Goal: Task Accomplishment & Management: Manage account settings

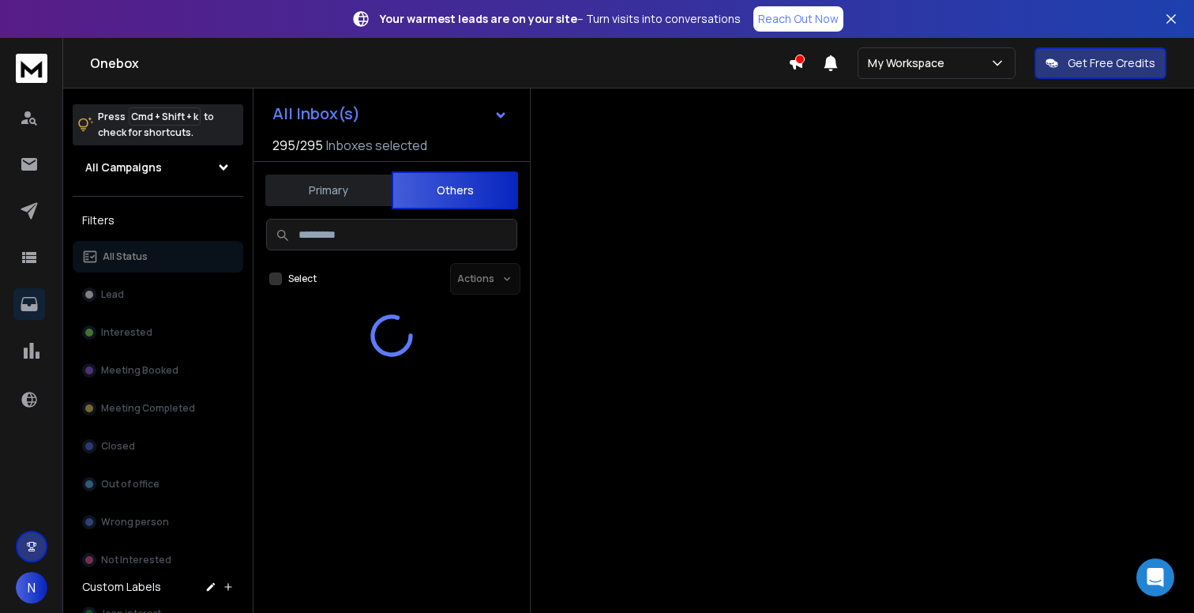
click at [446, 204] on button "Others" at bounding box center [455, 190] width 126 height 38
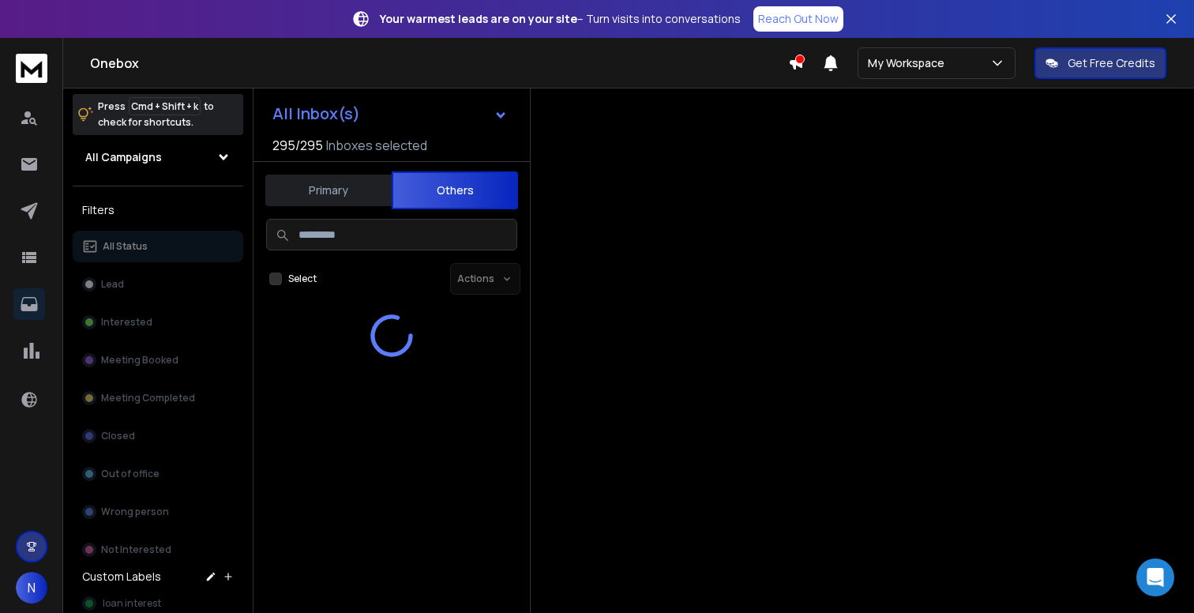
click at [446, 204] on button "Others" at bounding box center [455, 190] width 126 height 38
click at [446, 183] on button "Others" at bounding box center [455, 190] width 126 height 38
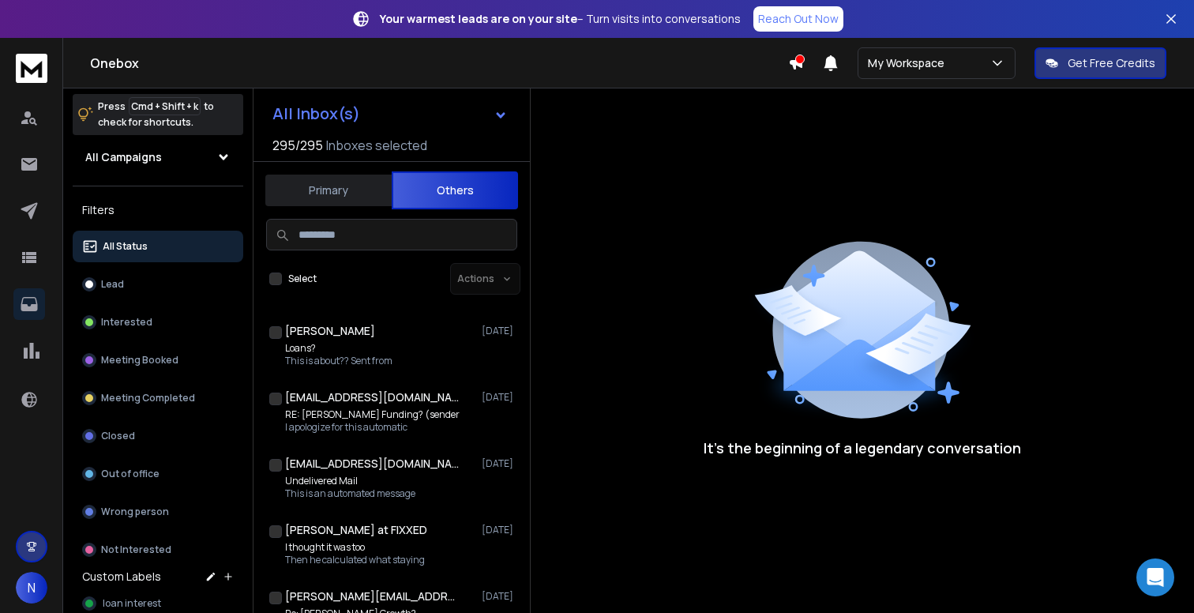
click at [340, 182] on button "Primary" at bounding box center [328, 190] width 126 height 35
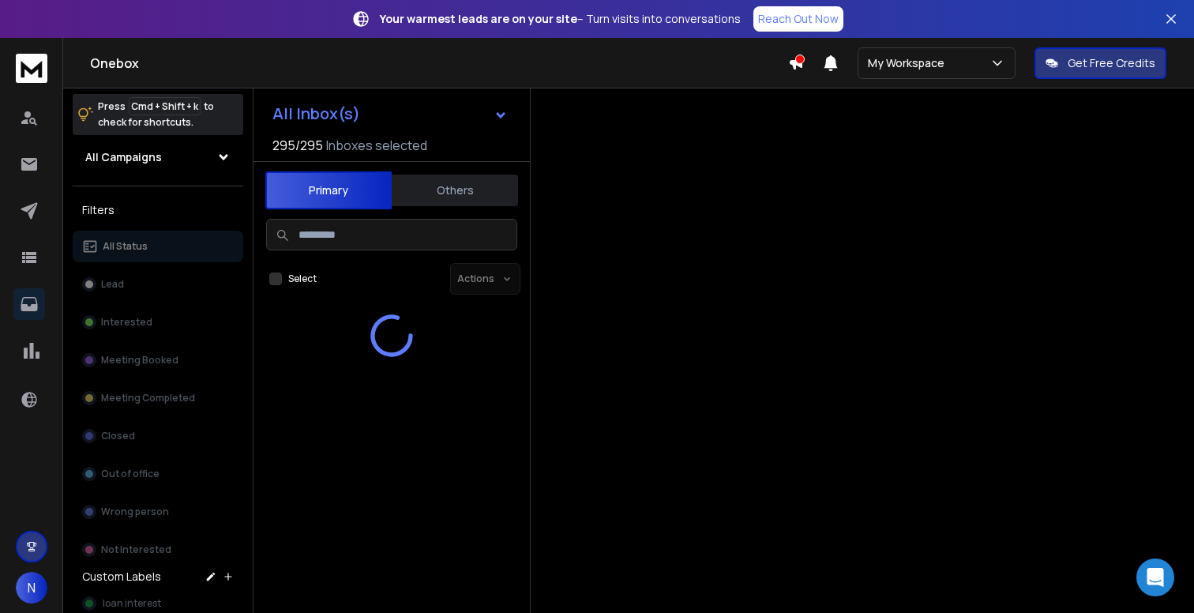
click at [340, 182] on button "Primary" at bounding box center [328, 190] width 126 height 38
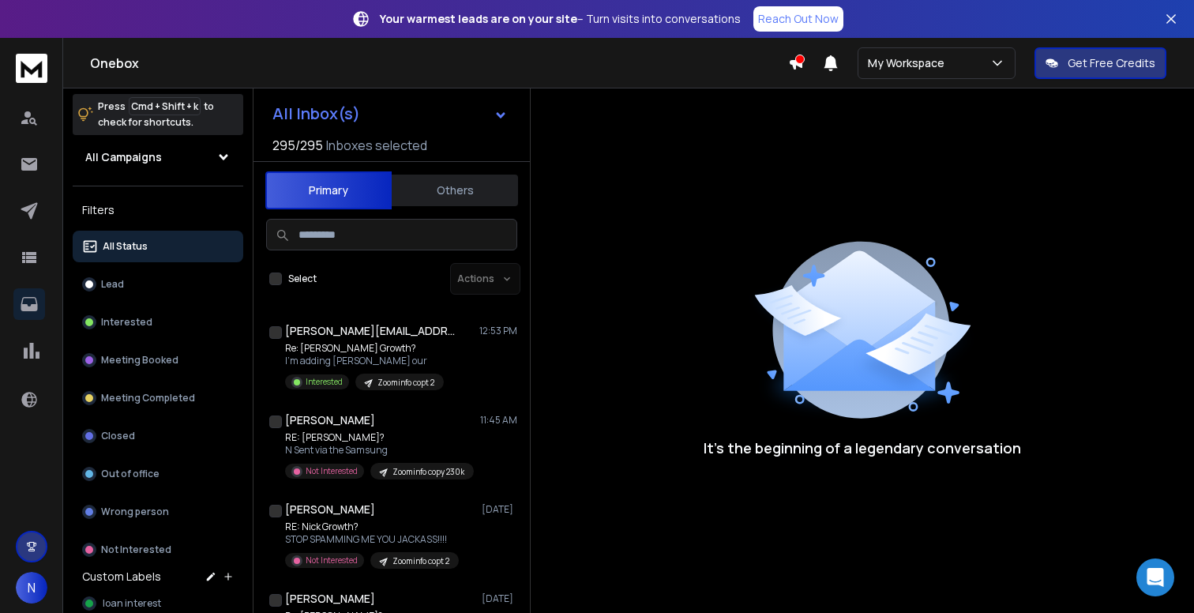
click at [460, 214] on div at bounding box center [392, 231] width 264 height 38
click at [460, 201] on button "Others" at bounding box center [455, 190] width 126 height 35
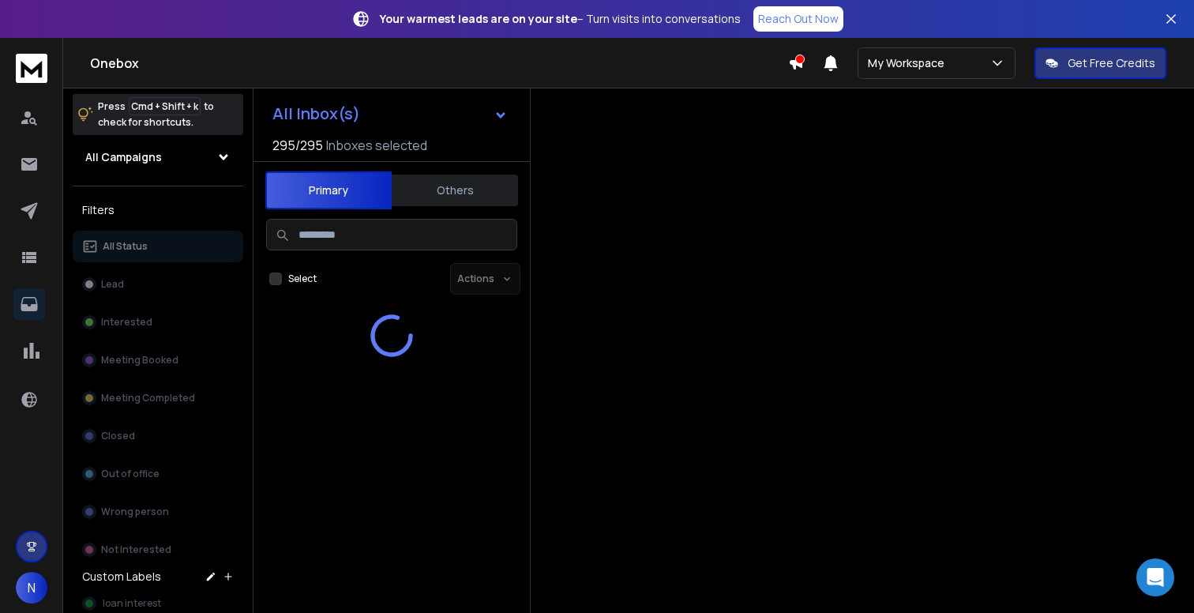
click at [374, 194] on button "Primary" at bounding box center [328, 190] width 126 height 38
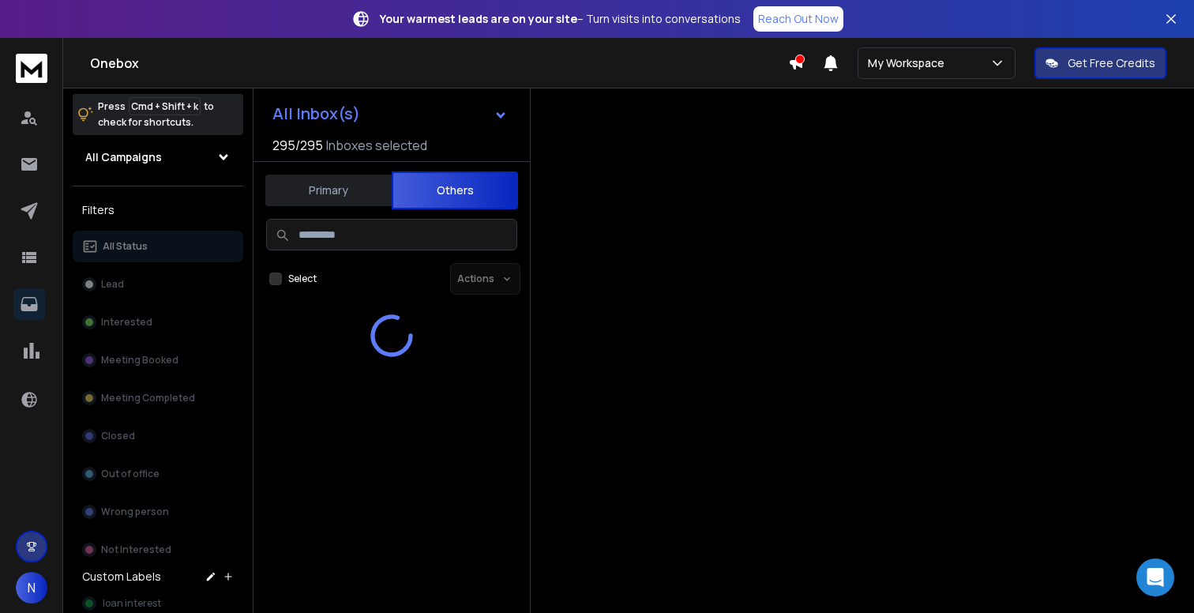
click at [452, 181] on button "Others" at bounding box center [455, 190] width 126 height 38
click at [352, 190] on button "Primary" at bounding box center [328, 190] width 126 height 35
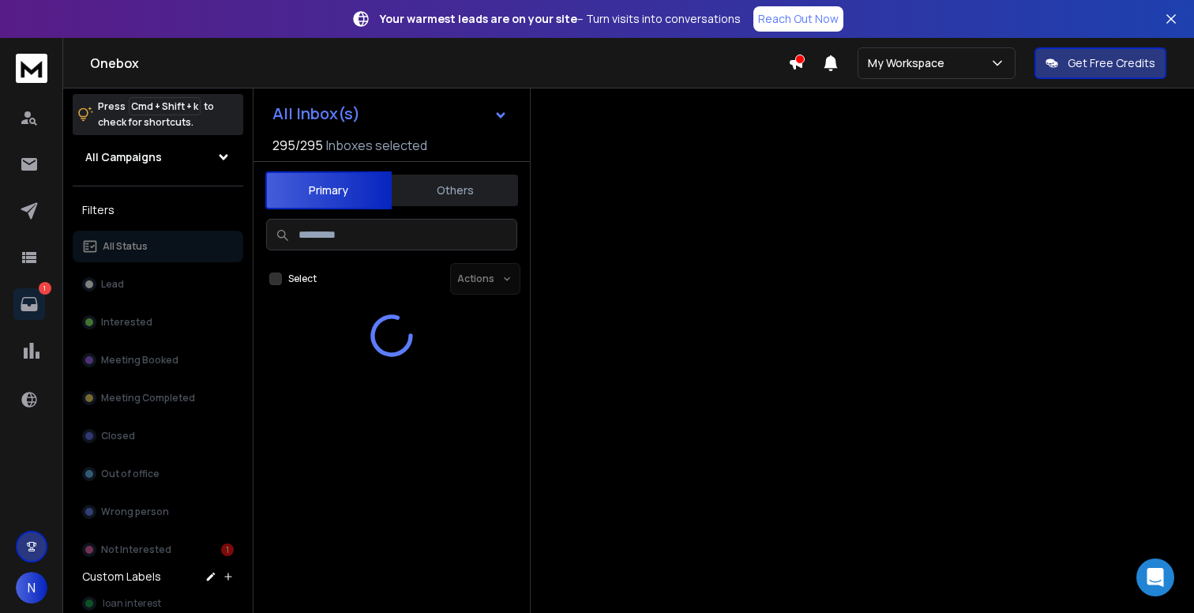
click at [352, 190] on button "Primary" at bounding box center [328, 190] width 126 height 38
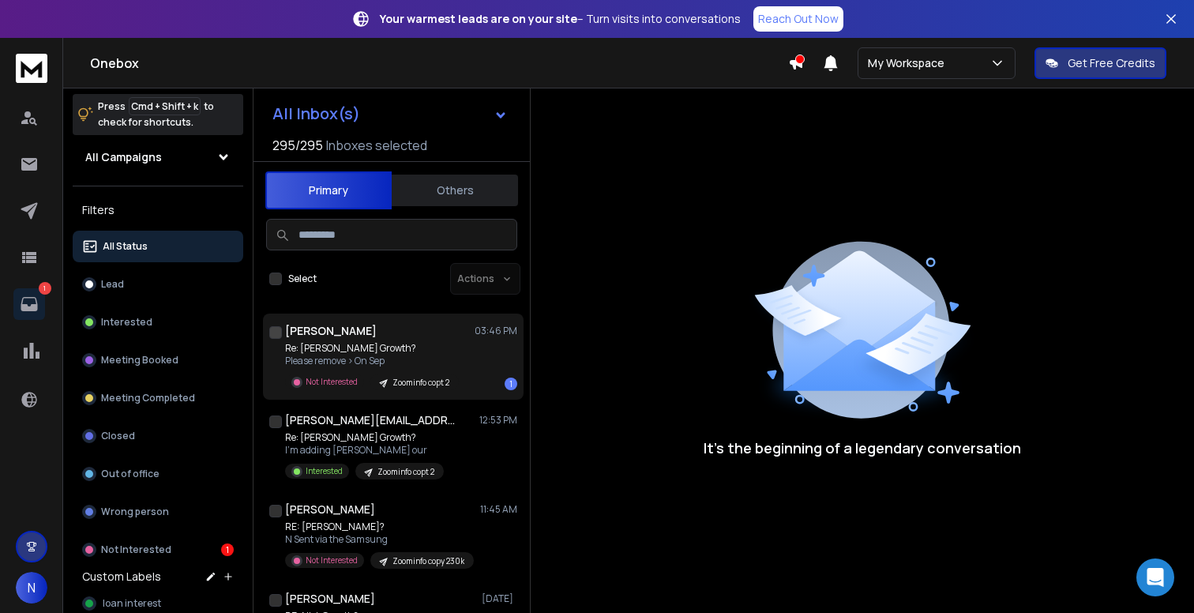
click at [438, 370] on div "Re: [PERSON_NAME] Growth? Please remove > On Sep Not Interested Zoominfo copt 2" at bounding box center [372, 366] width 174 height 48
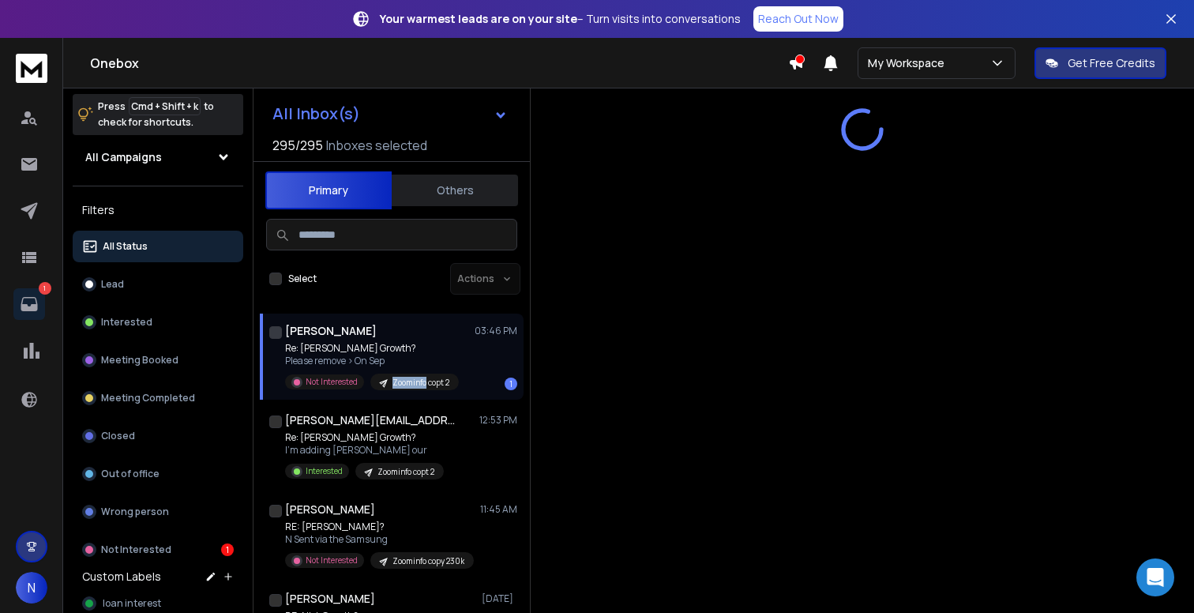
click at [438, 370] on div "Re: [PERSON_NAME] Growth? Please remove > On Sep Not Interested Zoominfo copt 2" at bounding box center [372, 366] width 174 height 48
